Goal: Communication & Community: Answer question/provide support

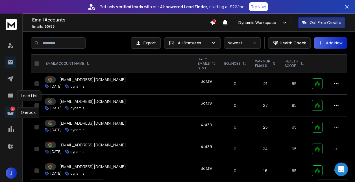
click at [11, 109] on p "7" at bounding box center [12, 109] width 5 height 5
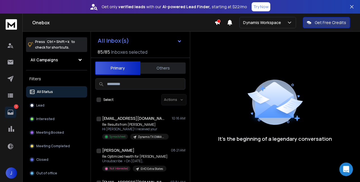
drag, startPoint x: 121, startPoint y: 81, endPoint x: 120, endPoint y: 84, distance: 3.0
click at [121, 83] on input at bounding box center [140, 83] width 90 height 11
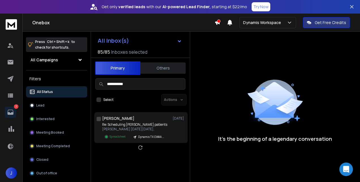
click at [140, 118] on div "[PERSON_NAME] [DATE]" at bounding box center [143, 119] width 83 height 6
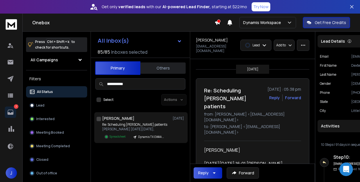
scroll to position [0, 38]
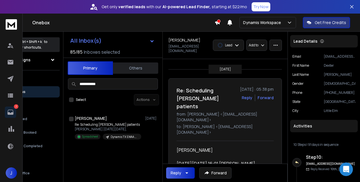
click at [323, 57] on p "[EMAIL_ADDRESS][DOMAIN_NAME]" at bounding box center [339, 56] width 32 height 5
drag, startPoint x: 99, startPoint y: 85, endPoint x: 25, endPoint y: 80, distance: 74.2
click at [22, 86] on div "**********" at bounding box center [180, 114] width 360 height 200
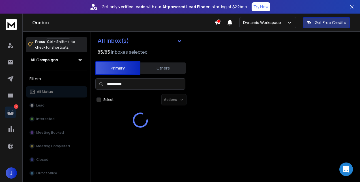
scroll to position [0, 0]
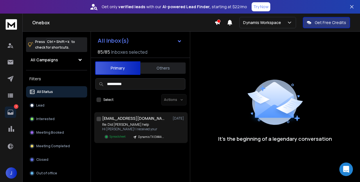
click at [135, 124] on p "Re: Did [PERSON_NAME] help" at bounding box center [135, 124] width 66 height 5
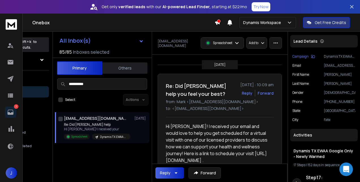
scroll to position [0, 51]
click at [329, 66] on p "[EMAIL_ADDRESS][DOMAIN_NAME]" at bounding box center [339, 65] width 32 height 5
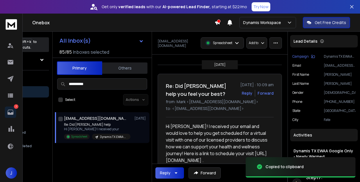
click at [323, 66] on p "[EMAIL_ADDRESS][DOMAIN_NAME]" at bounding box center [339, 65] width 32 height 5
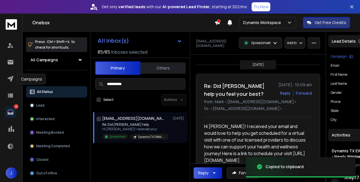
drag, startPoint x: 85, startPoint y: 83, endPoint x: -1, endPoint y: 81, distance: 85.7
click at [0, 81] on html "**********" at bounding box center [180, 91] width 360 height 182
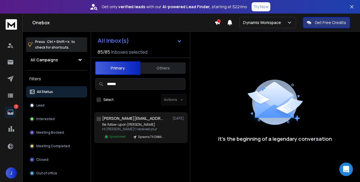
type input "******"
click at [157, 124] on p "Re: follow-up on [PERSON_NAME]" at bounding box center [135, 124] width 66 height 5
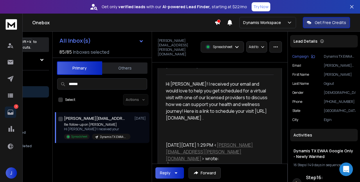
scroll to position [57, 0]
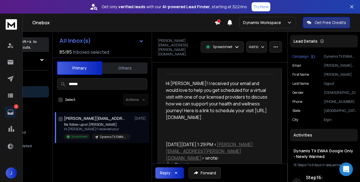
drag, startPoint x: 150, startPoint y: 125, endPoint x: 243, endPoint y: 100, distance: 96.0
click at [243, 100] on div "Hi [PERSON_NAME]! I received your email and would love to help you get schedule…" at bounding box center [217, 100] width 103 height 41
copy div "Hi [PERSON_NAME]! I received your email and would love to help you get schedule…"
